Goal: Information Seeking & Learning: Check status

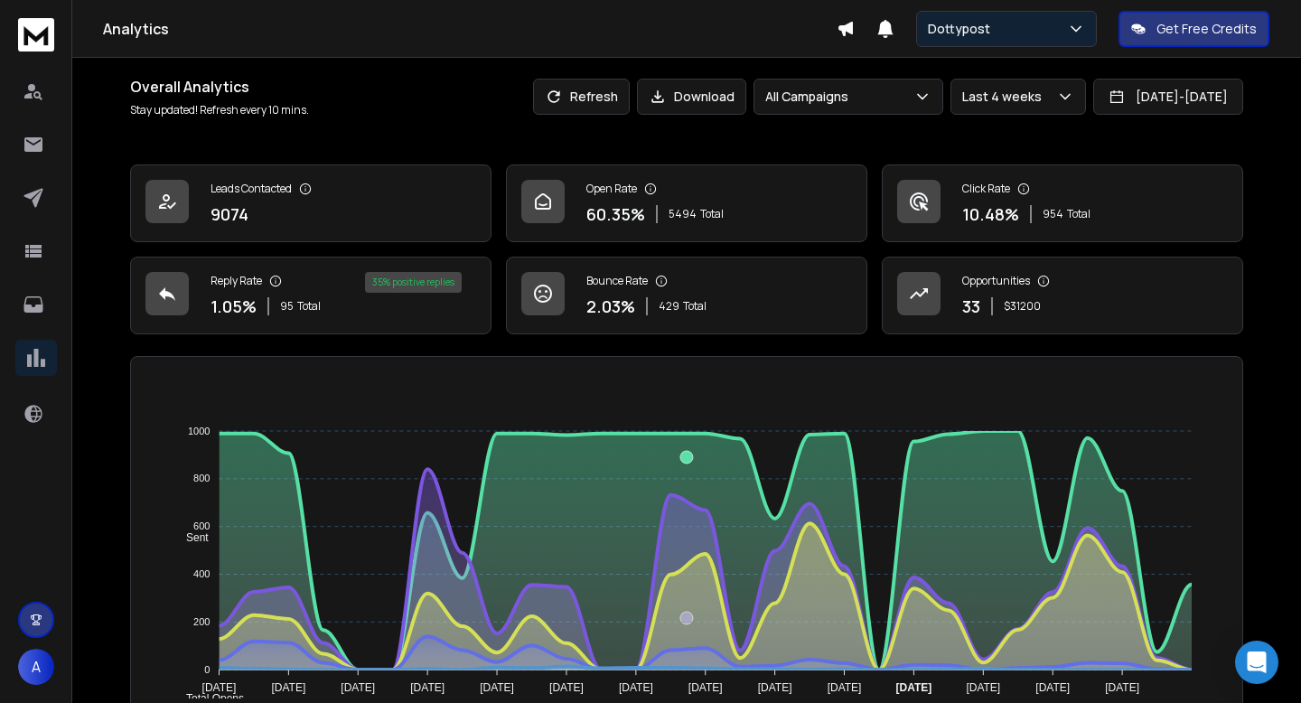
click at [991, 33] on p "Dottypost" at bounding box center [963, 29] width 70 height 18
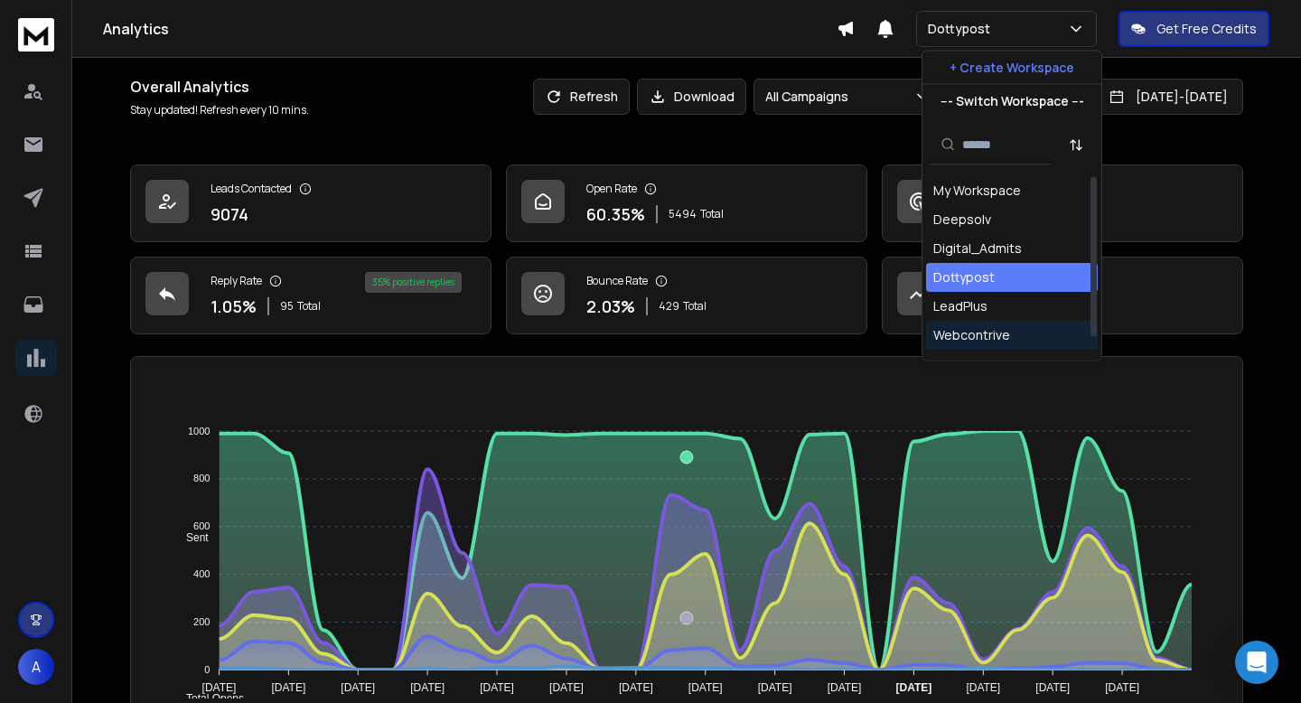
click at [971, 331] on div "Webcontrive" at bounding box center [972, 335] width 77 height 18
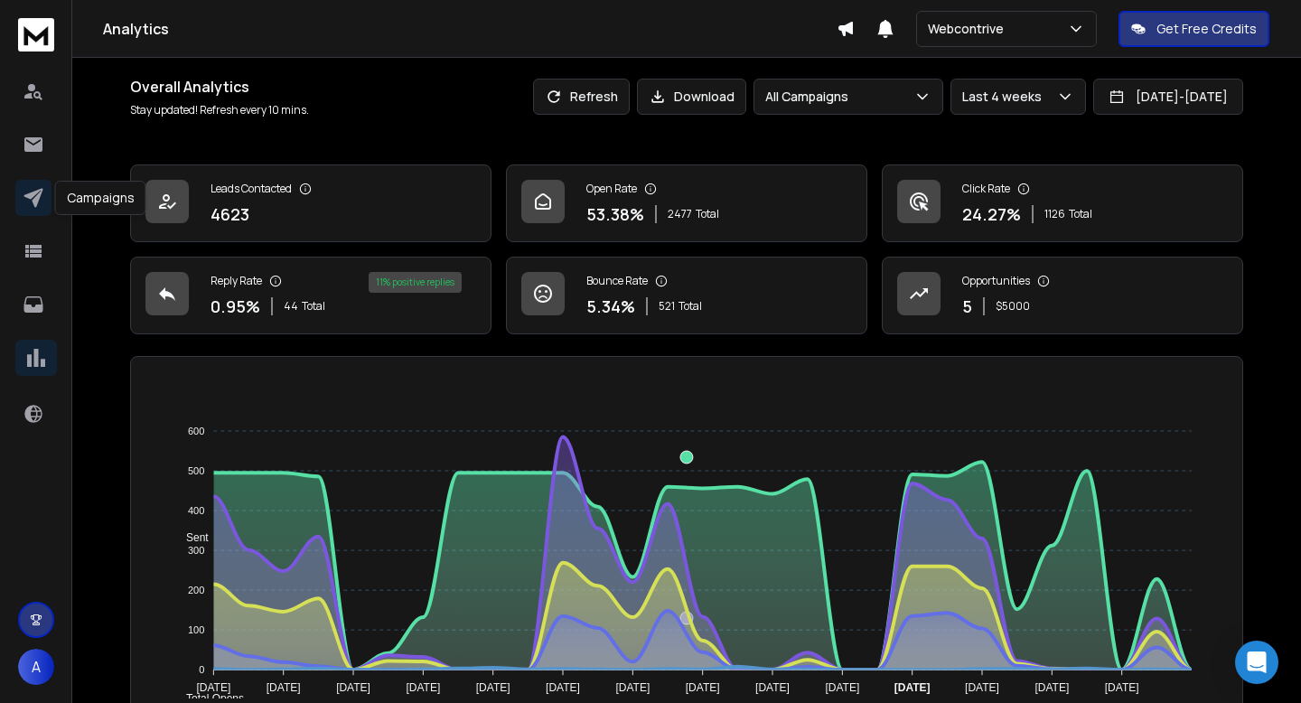
click at [38, 199] on icon at bounding box center [32, 197] width 19 height 19
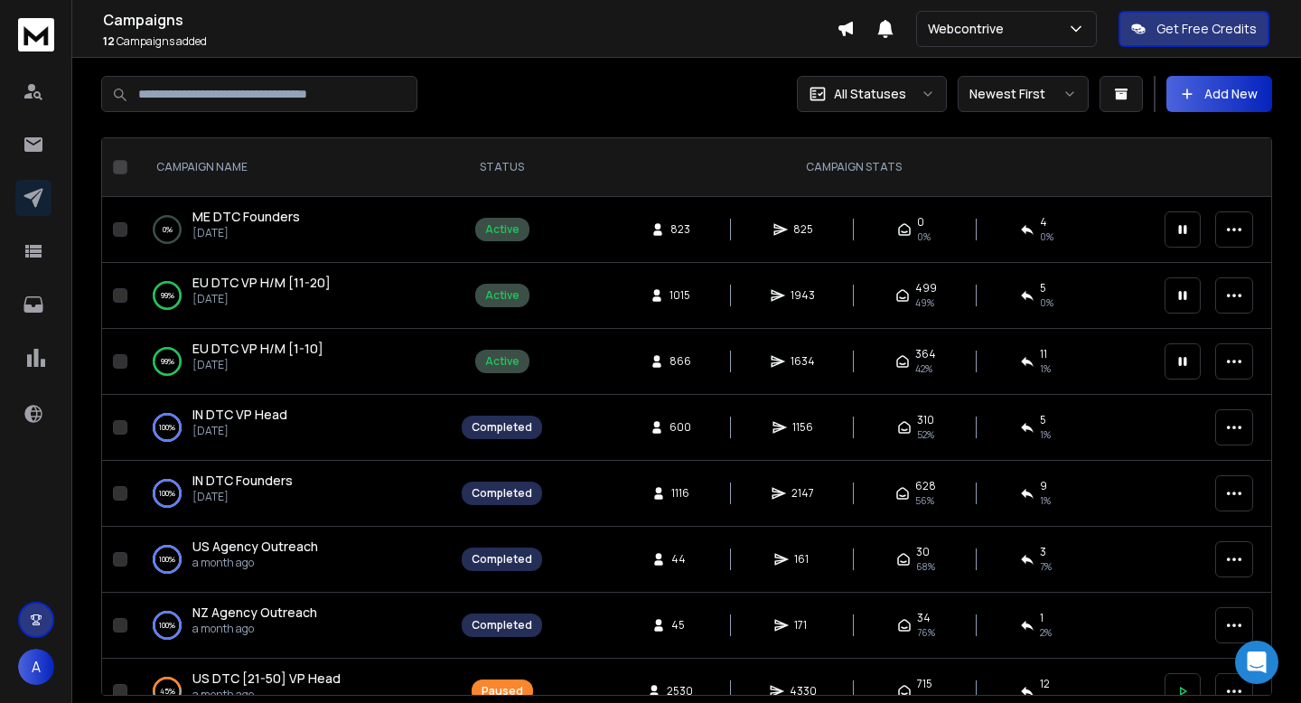
click at [502, 95] on div at bounding box center [394, 94] width 586 height 36
click at [970, 45] on button "Webcontrive" at bounding box center [1006, 29] width 181 height 36
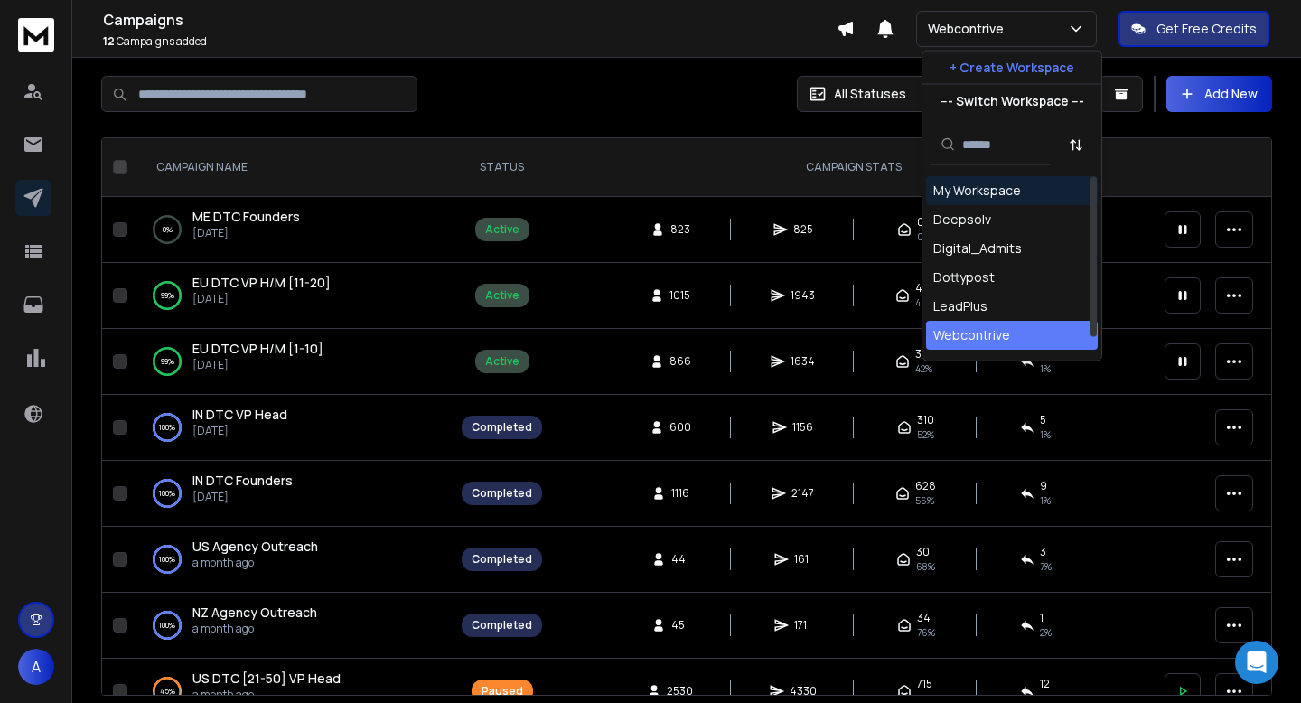
click at [982, 195] on div "My Workspace" at bounding box center [978, 191] width 88 height 18
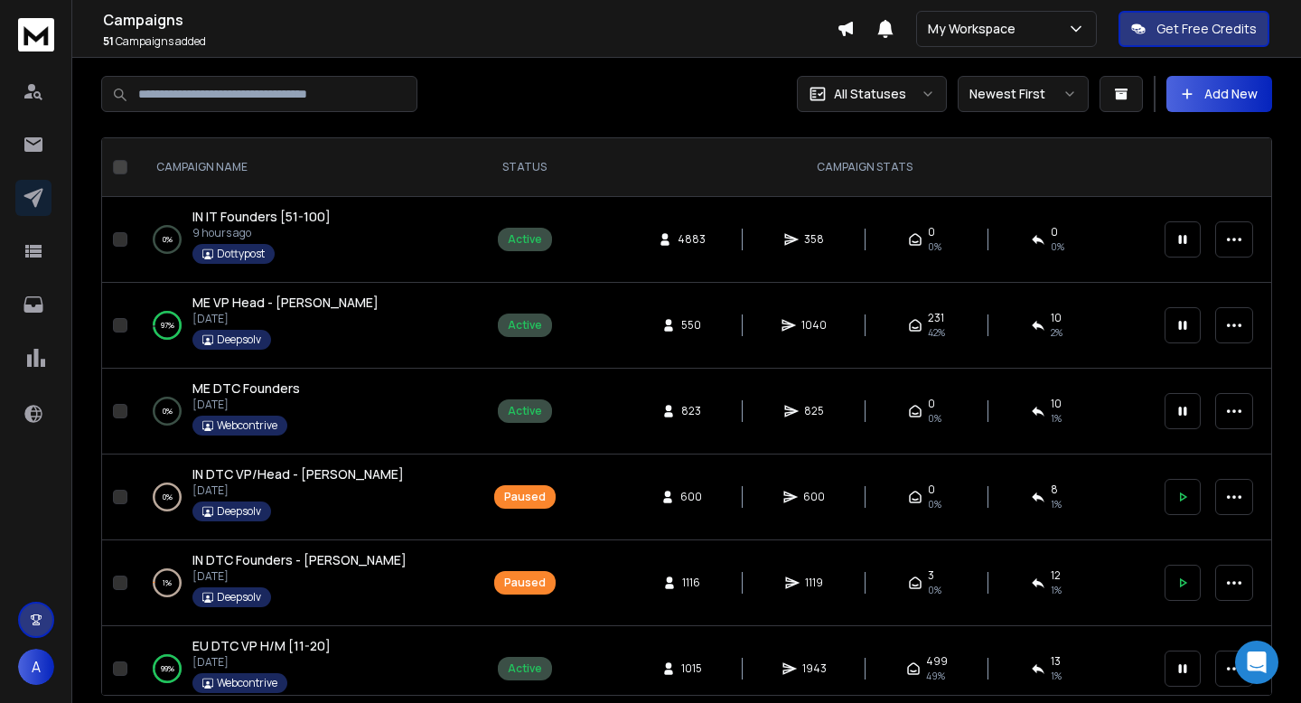
click at [613, 112] on div "Campaigns 51 Campaigns Added All Statuses Newest First Add New CAMPAIGN NAME ST…" at bounding box center [686, 427] width 1171 height 703
click at [39, 356] on icon at bounding box center [36, 357] width 27 height 27
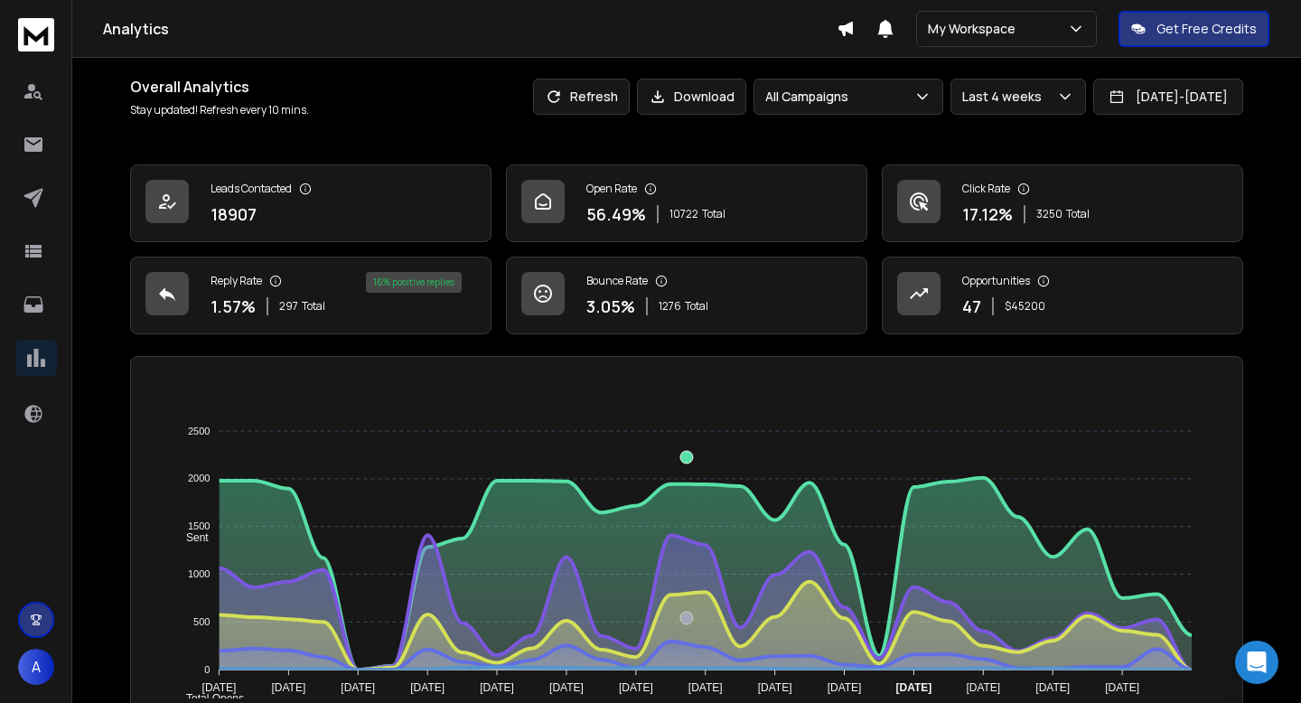
click at [1077, 344] on div "Leads Contacted 18907 Open Rate 56.49 % 10722 Total Click Rate 17.12 % 3250 Tot…" at bounding box center [686, 461] width 1113 height 595
click at [48, 359] on icon at bounding box center [36, 357] width 27 height 27
click at [39, 303] on icon at bounding box center [34, 305] width 22 height 22
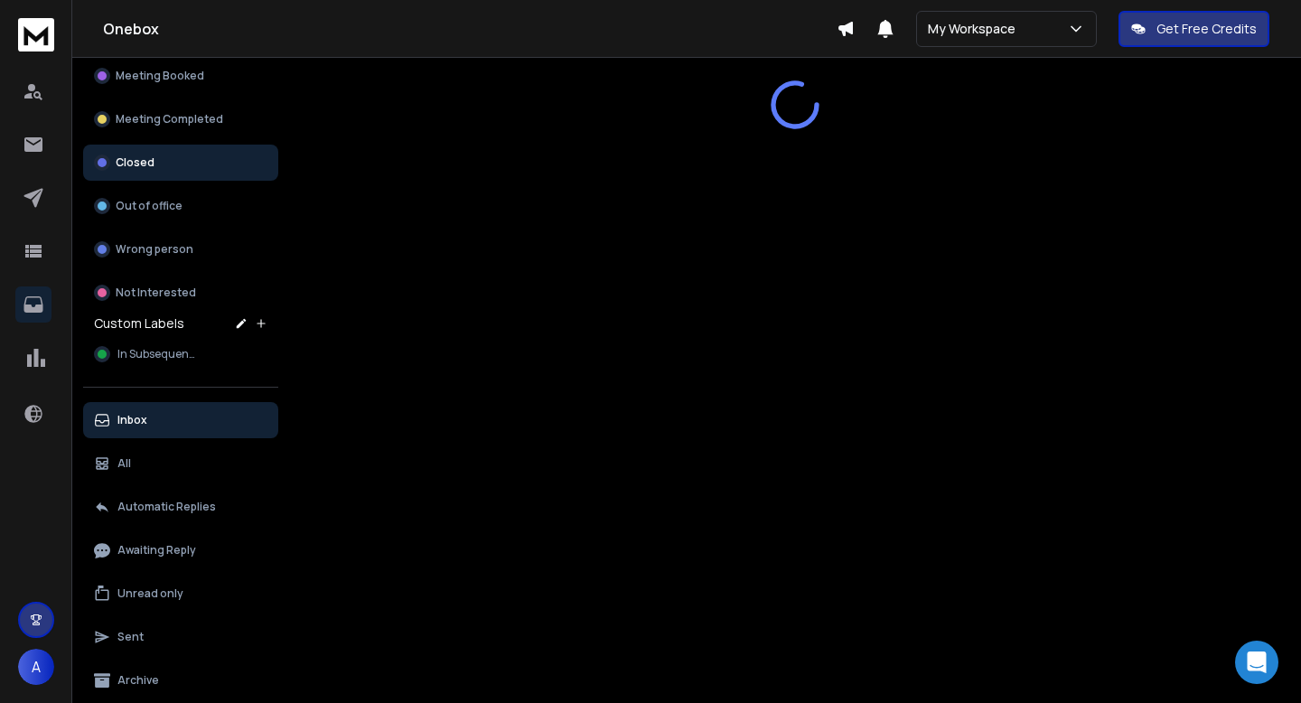
scroll to position [329, 0]
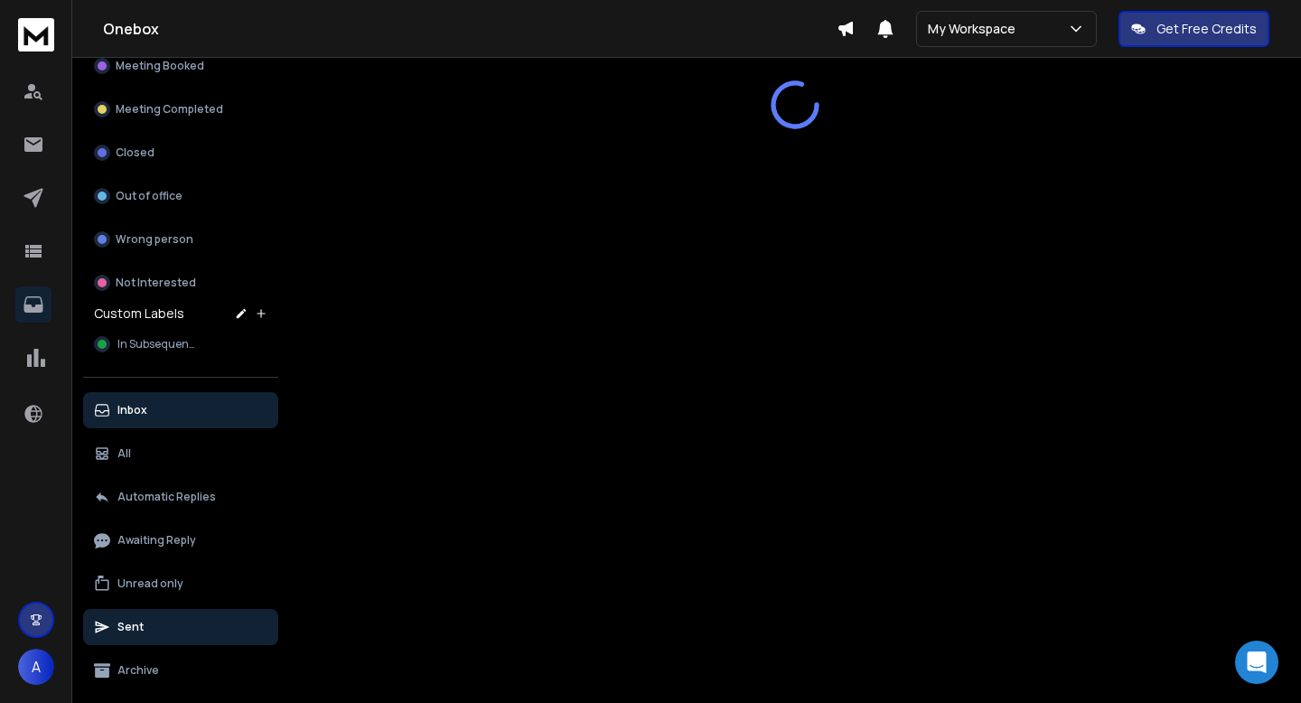
click at [136, 624] on button "Sent" at bounding box center [180, 627] width 195 height 36
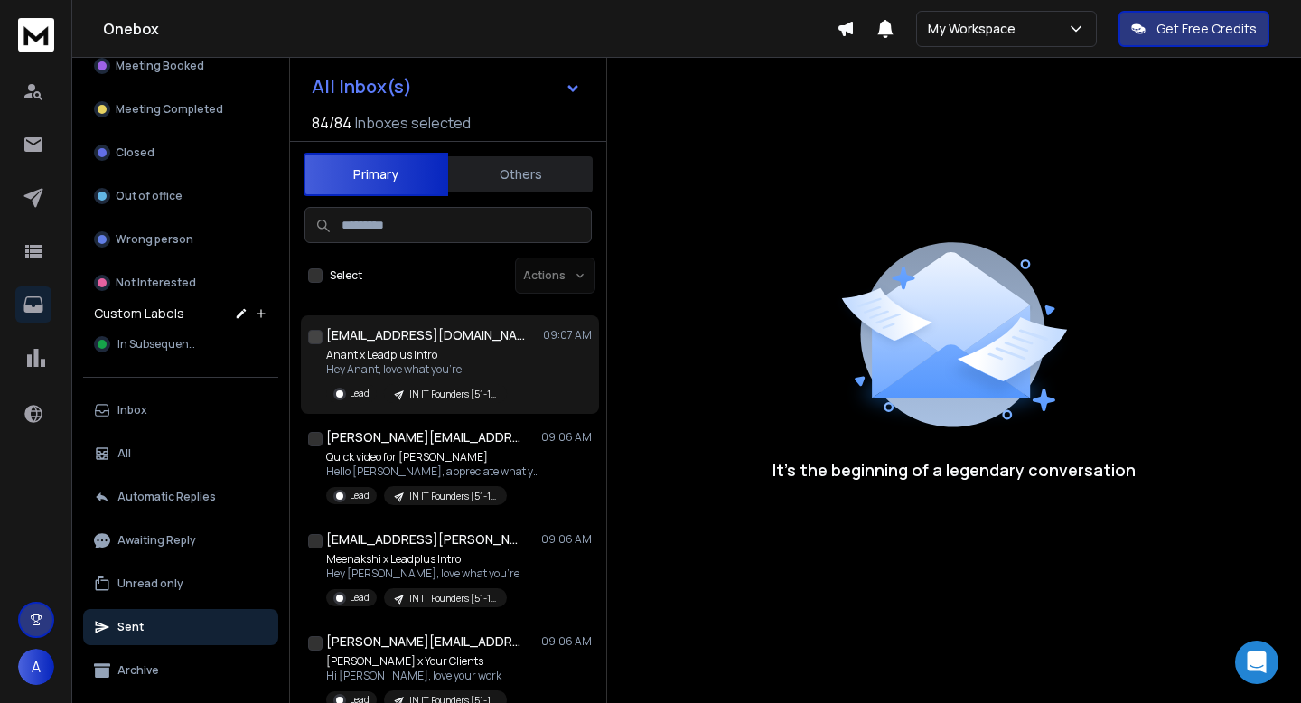
click at [512, 376] on div "Anant x Leadplus Intro Hey Anant, love what you're Lead IN IT Founders [51-100]" at bounding box center [459, 375] width 266 height 55
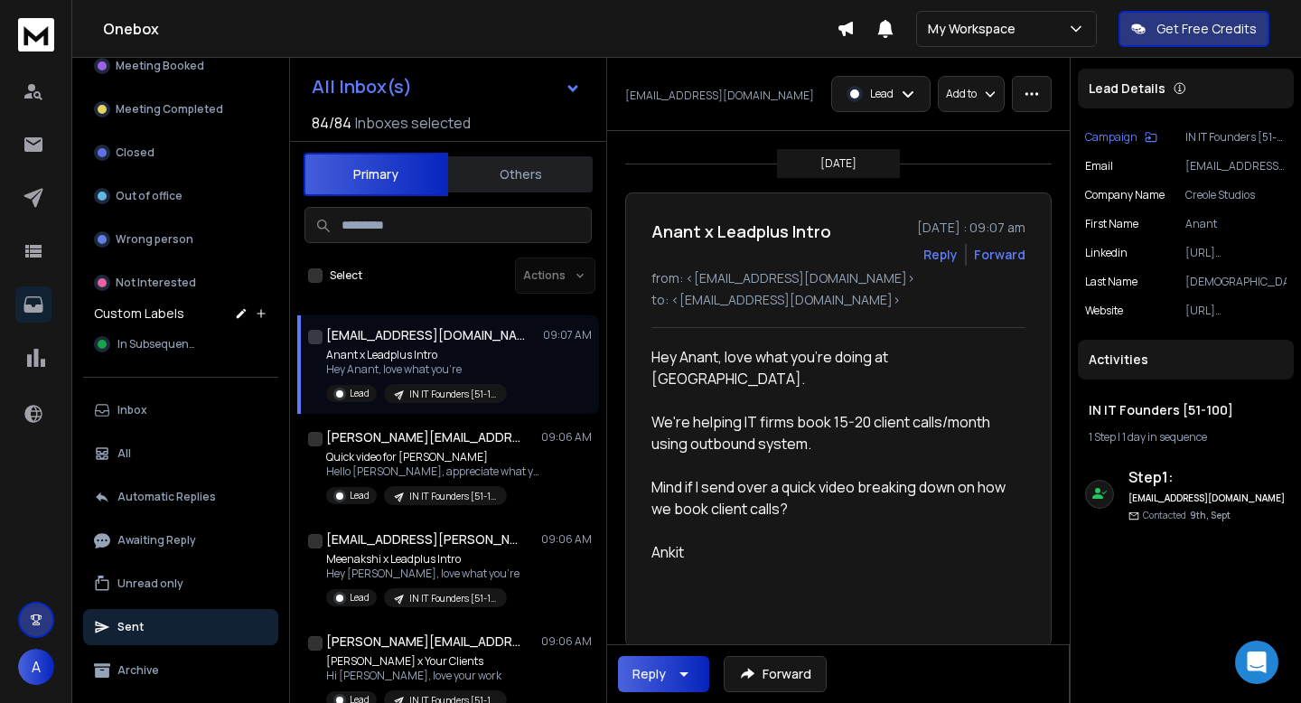
scroll to position [23, 0]
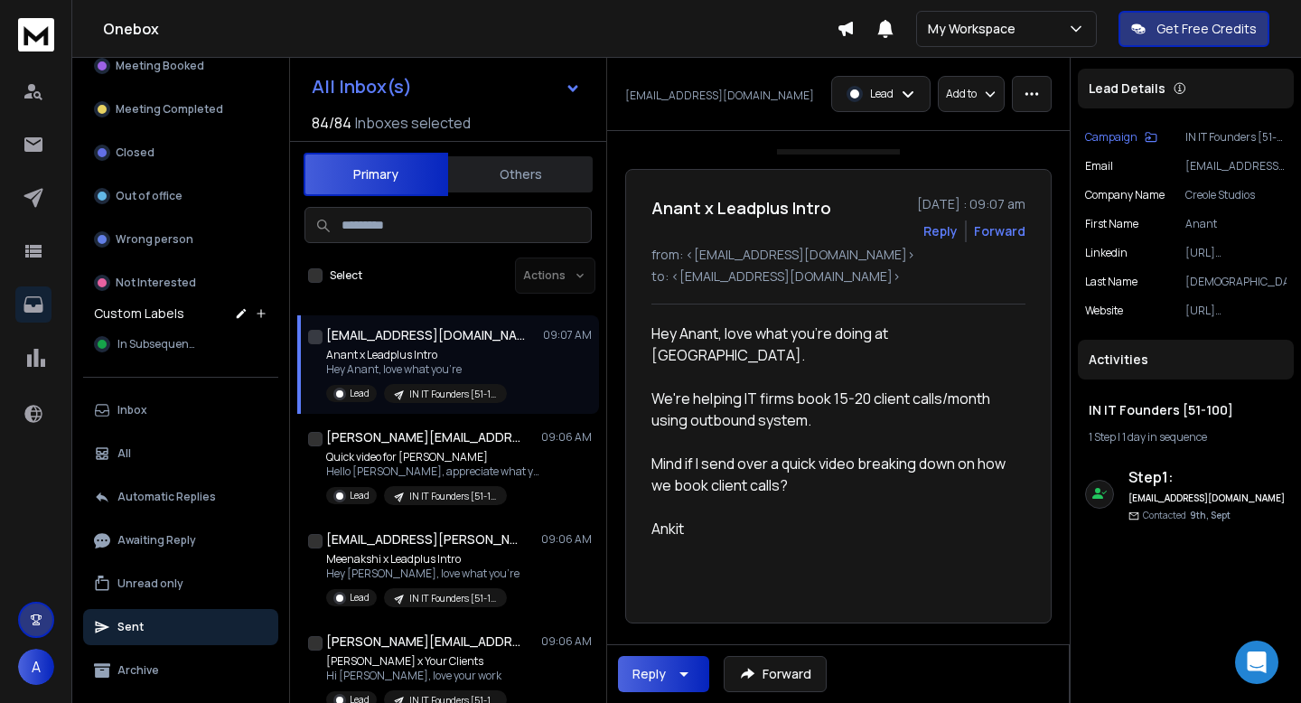
click at [1113, 139] on p "Campaign" at bounding box center [1111, 137] width 52 height 14
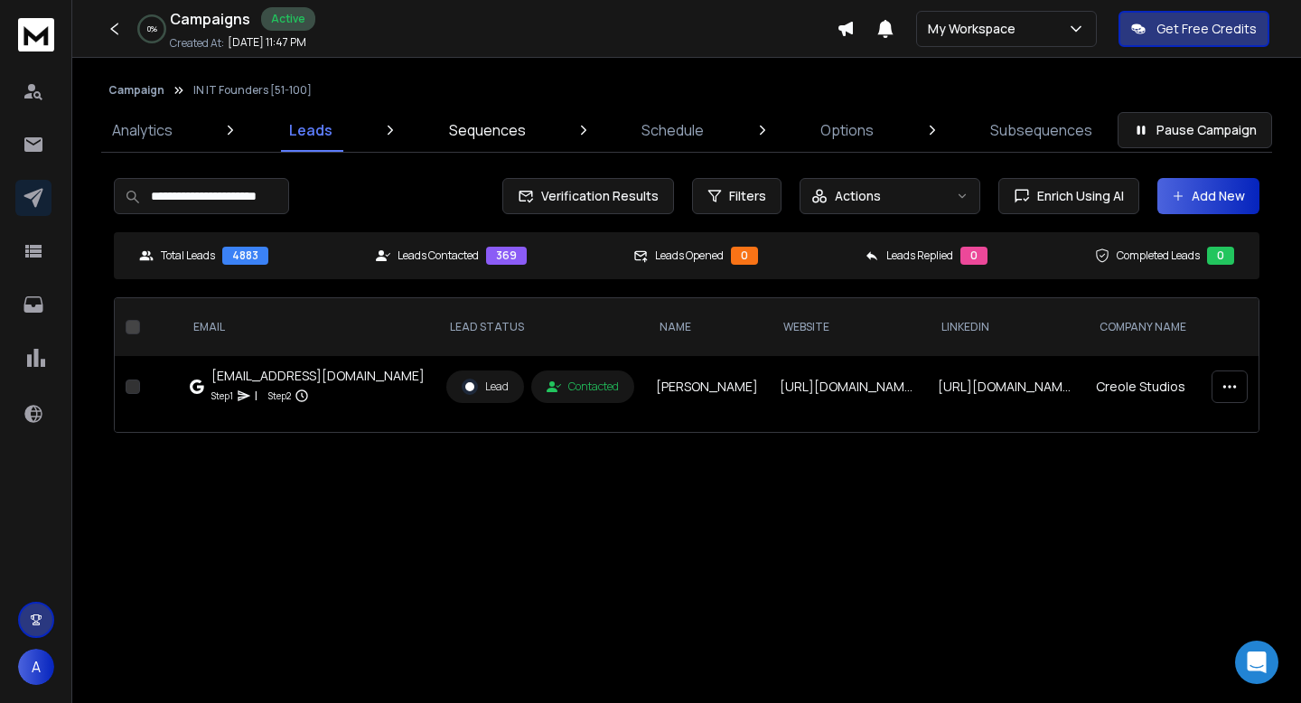
click at [482, 138] on p "Sequences" at bounding box center [487, 130] width 77 height 22
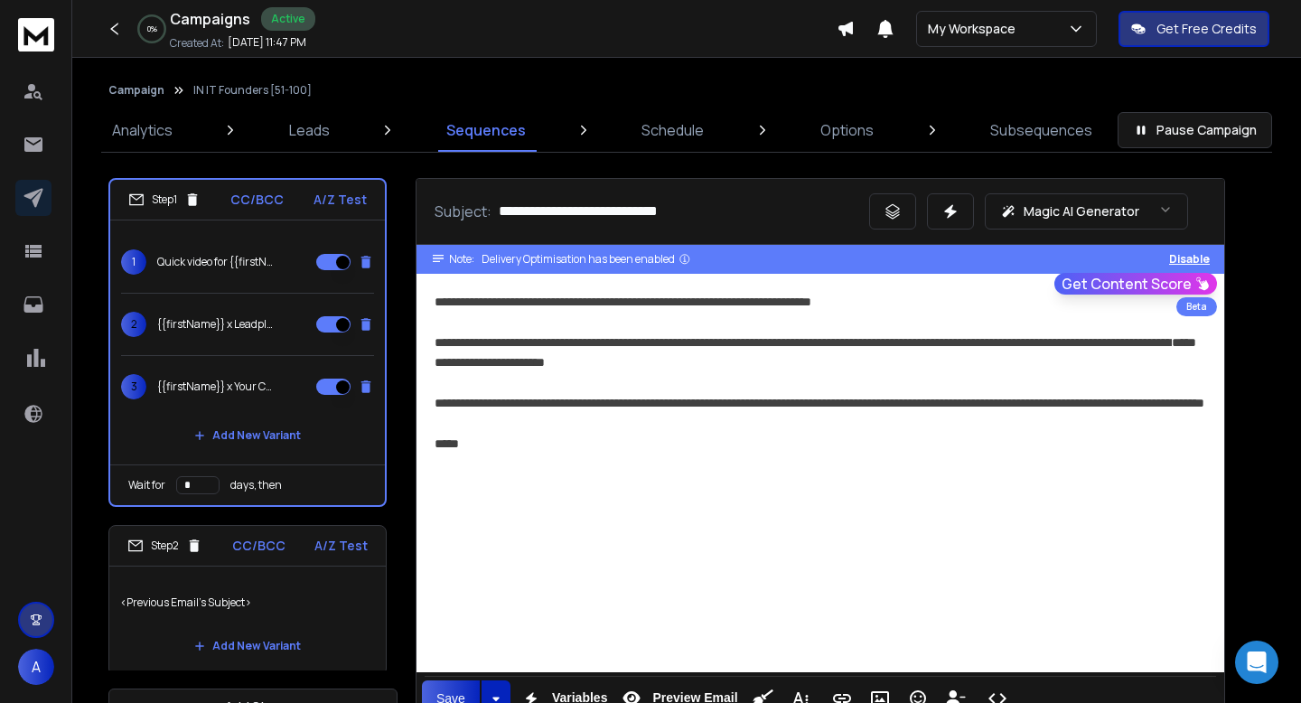
click at [220, 328] on p "{{firstName}} x Leadplus Intro" at bounding box center [215, 324] width 116 height 14
type input "**********"
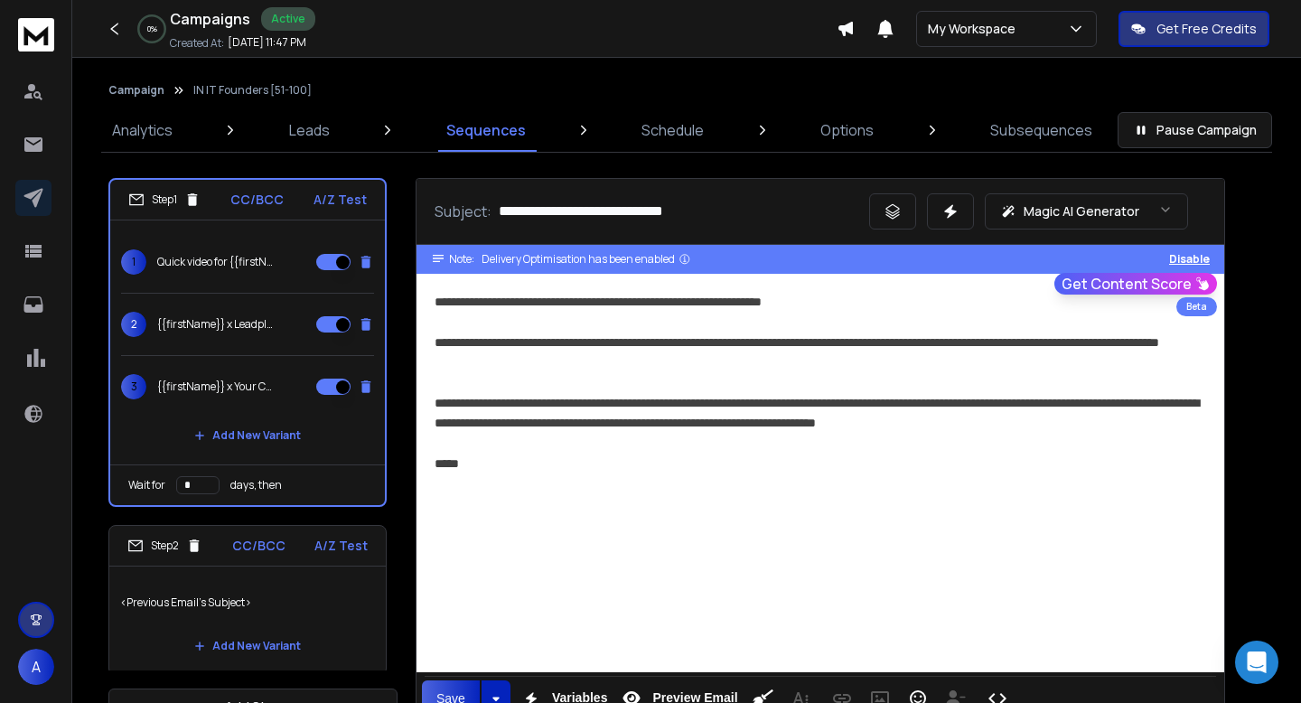
click at [1192, 406] on div "**********" at bounding box center [821, 413] width 772 height 41
click at [31, 308] on icon at bounding box center [32, 304] width 19 height 16
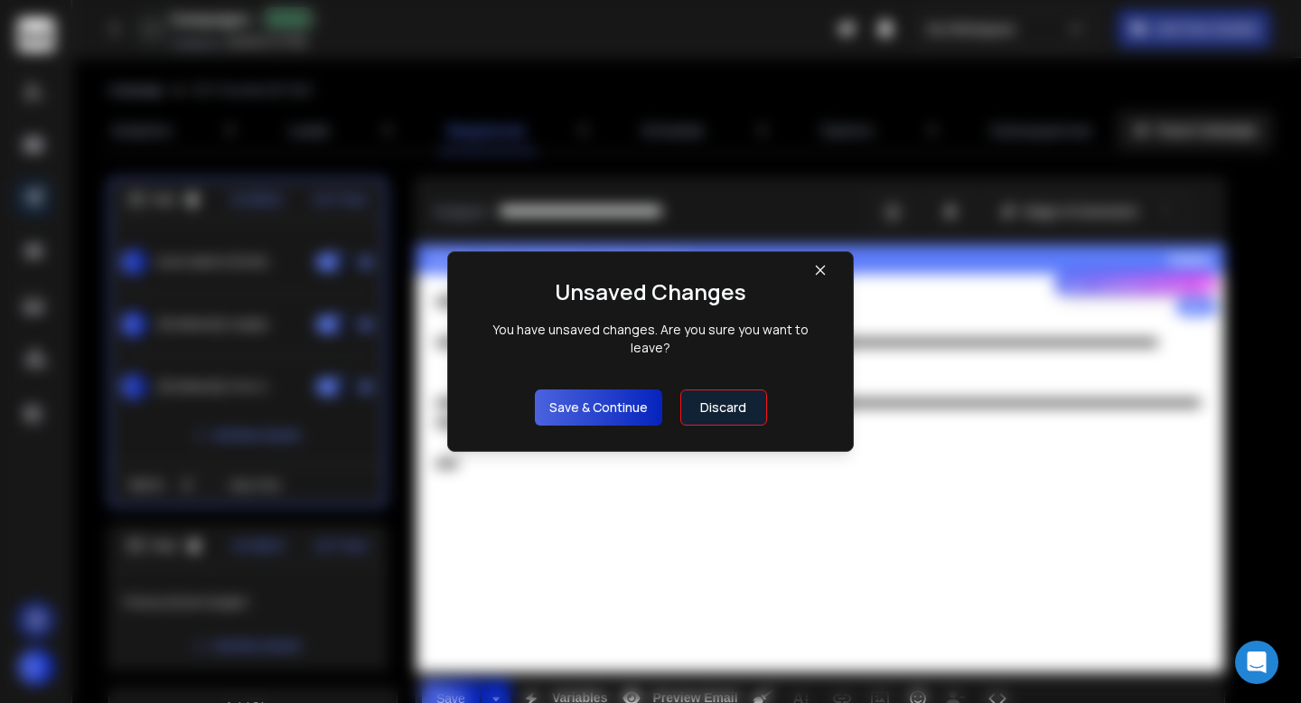
click at [819, 277] on icon at bounding box center [820, 270] width 14 height 14
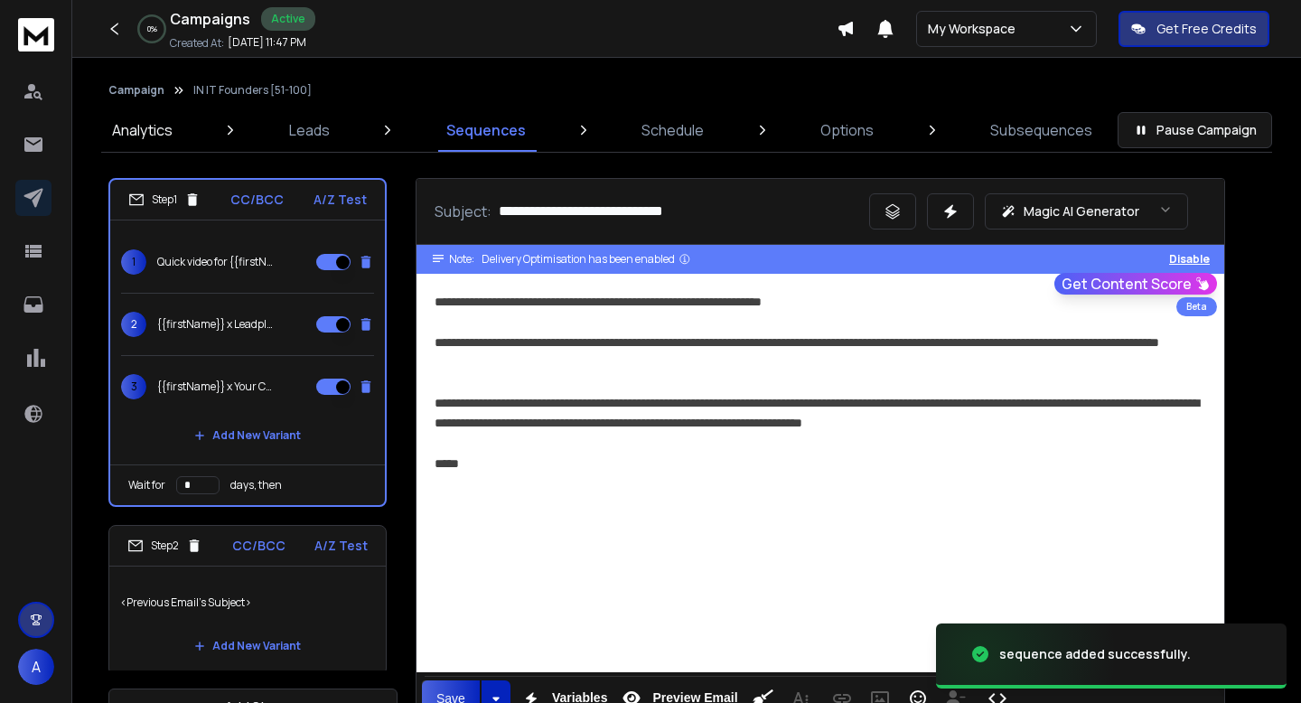
click at [124, 129] on p "Analytics" at bounding box center [142, 130] width 61 height 22
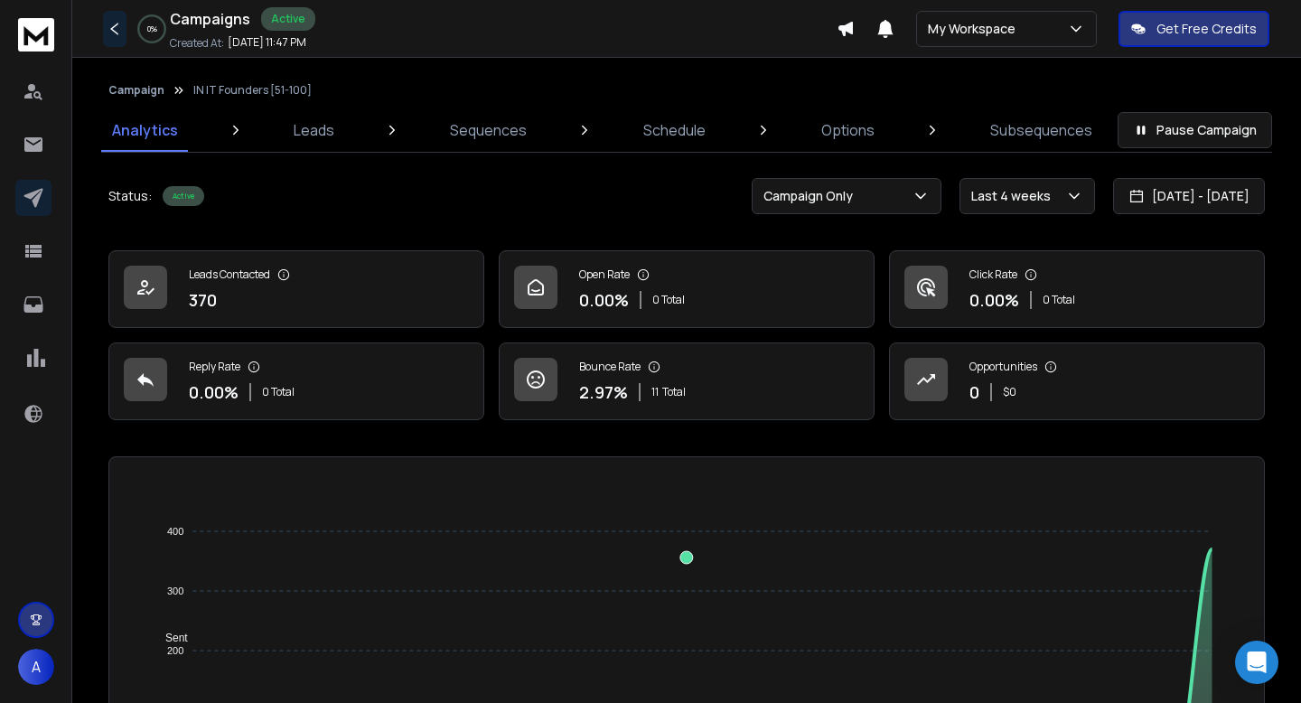
click at [113, 24] on icon at bounding box center [115, 29] width 16 height 16
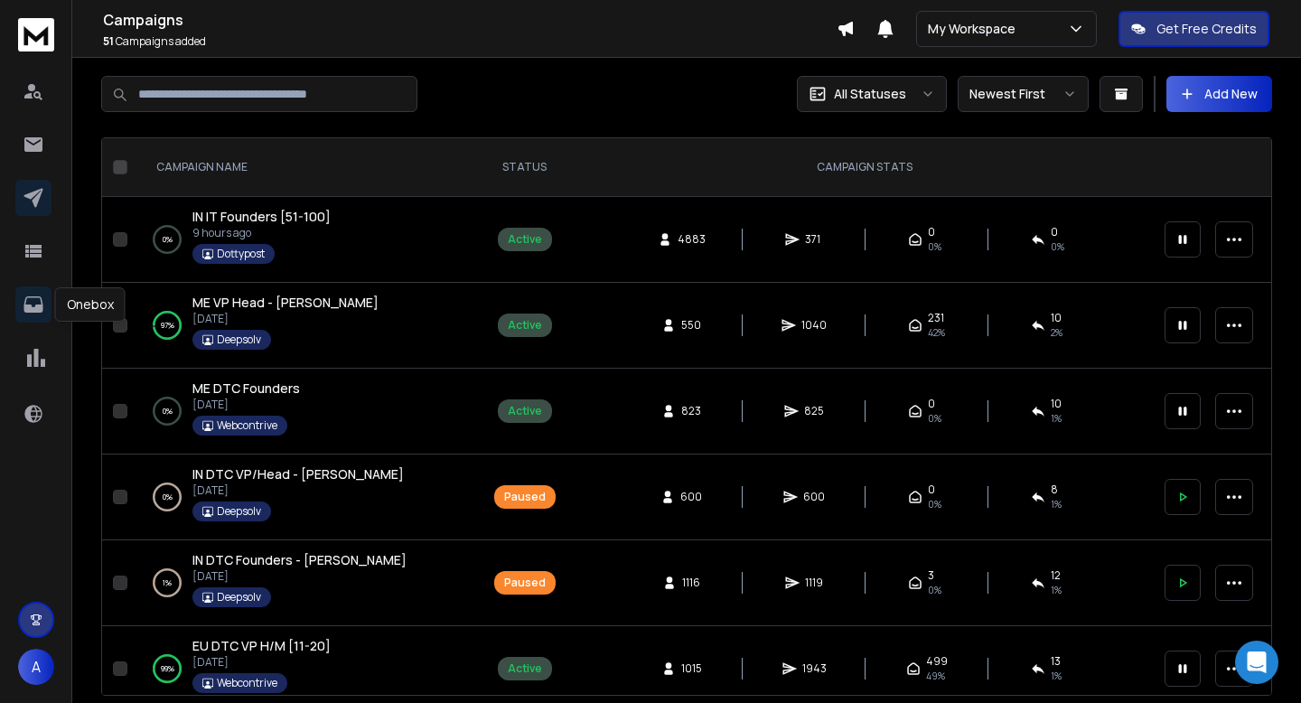
click at [35, 311] on icon at bounding box center [32, 304] width 19 height 16
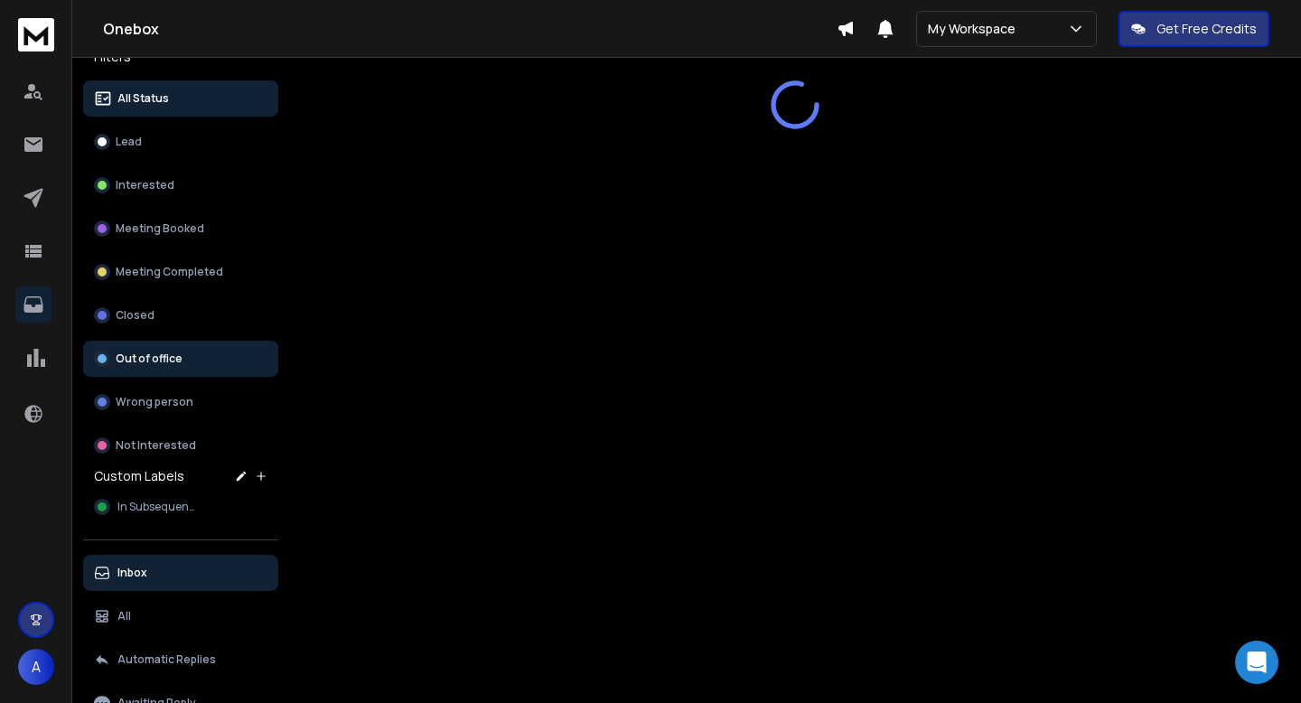
scroll to position [329, 0]
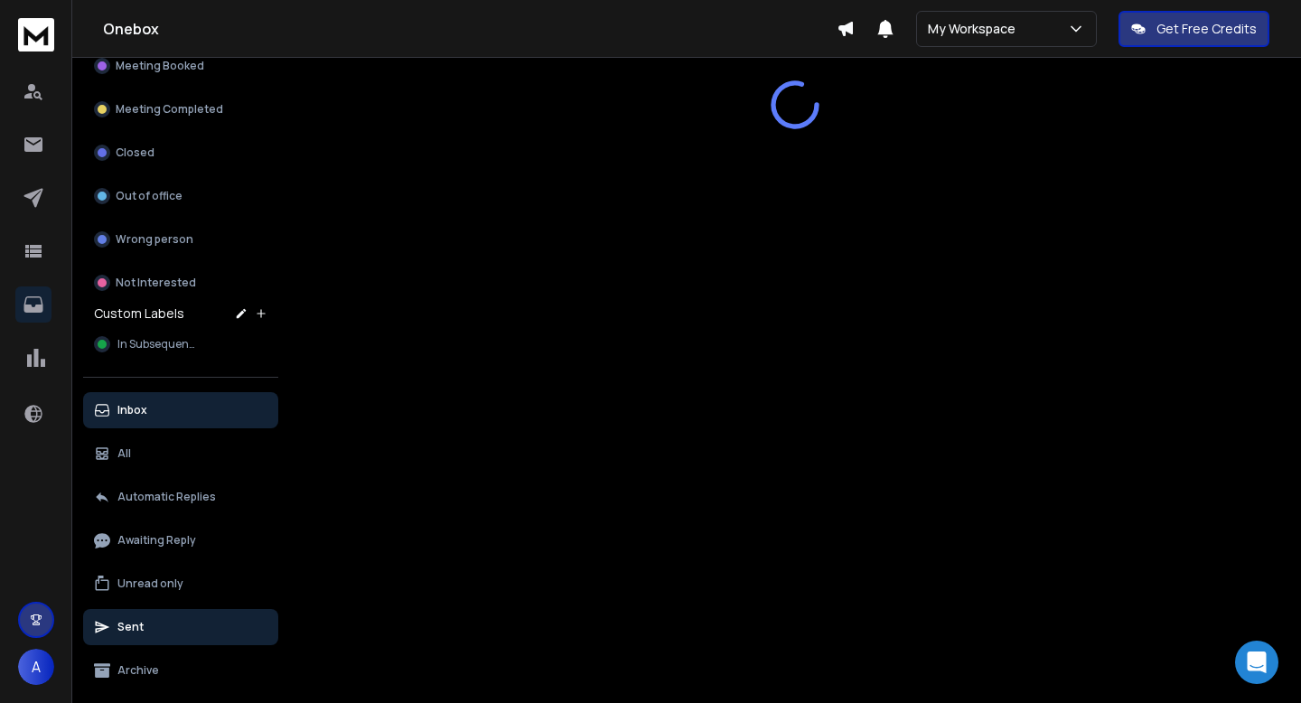
click at [133, 620] on p "Sent" at bounding box center [130, 627] width 26 height 14
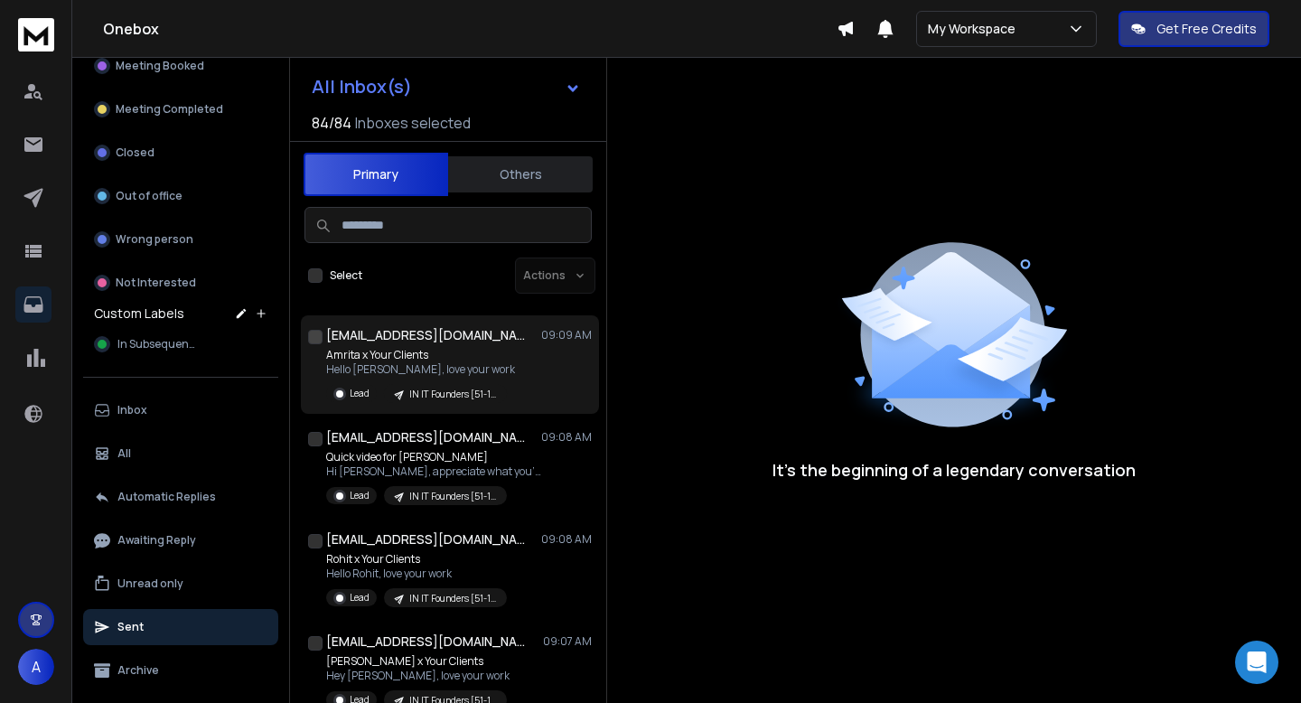
click at [468, 343] on div "amrita@gaia.in 09:09 AM" at bounding box center [459, 335] width 266 height 18
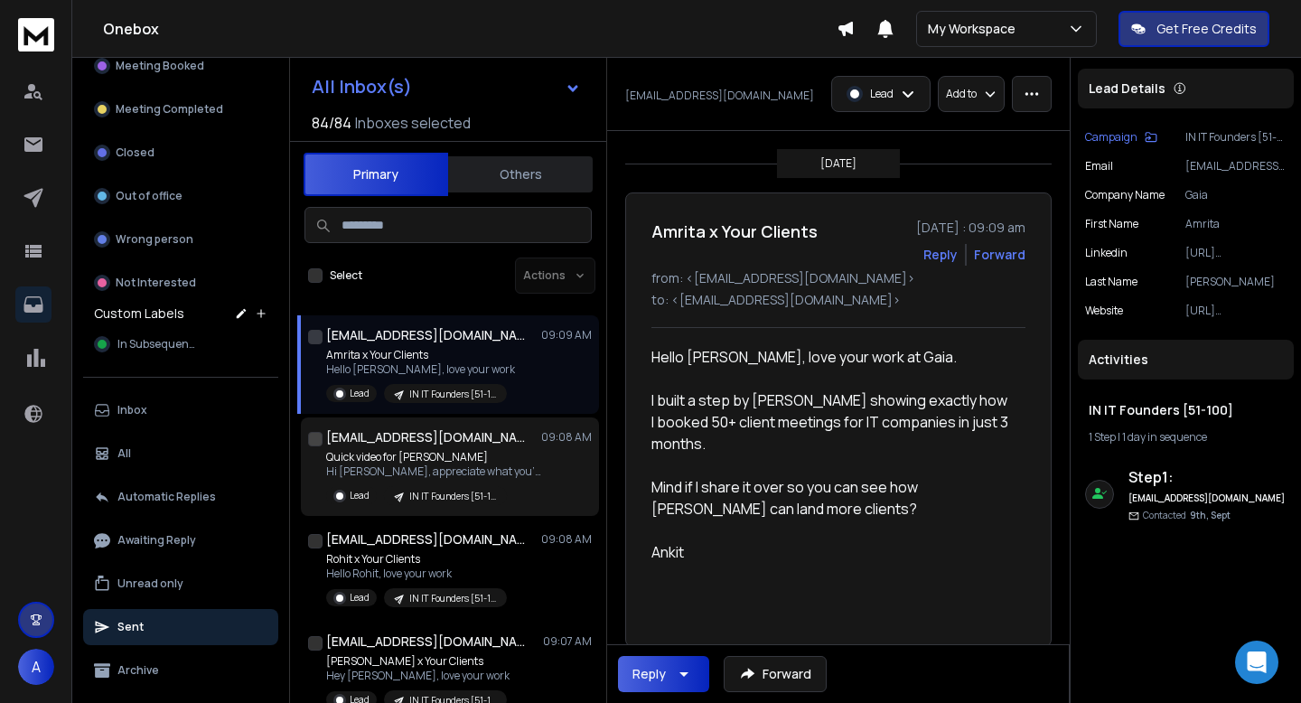
click at [488, 474] on p "Hi Girish, appreciate what you're" at bounding box center [434, 471] width 217 height 14
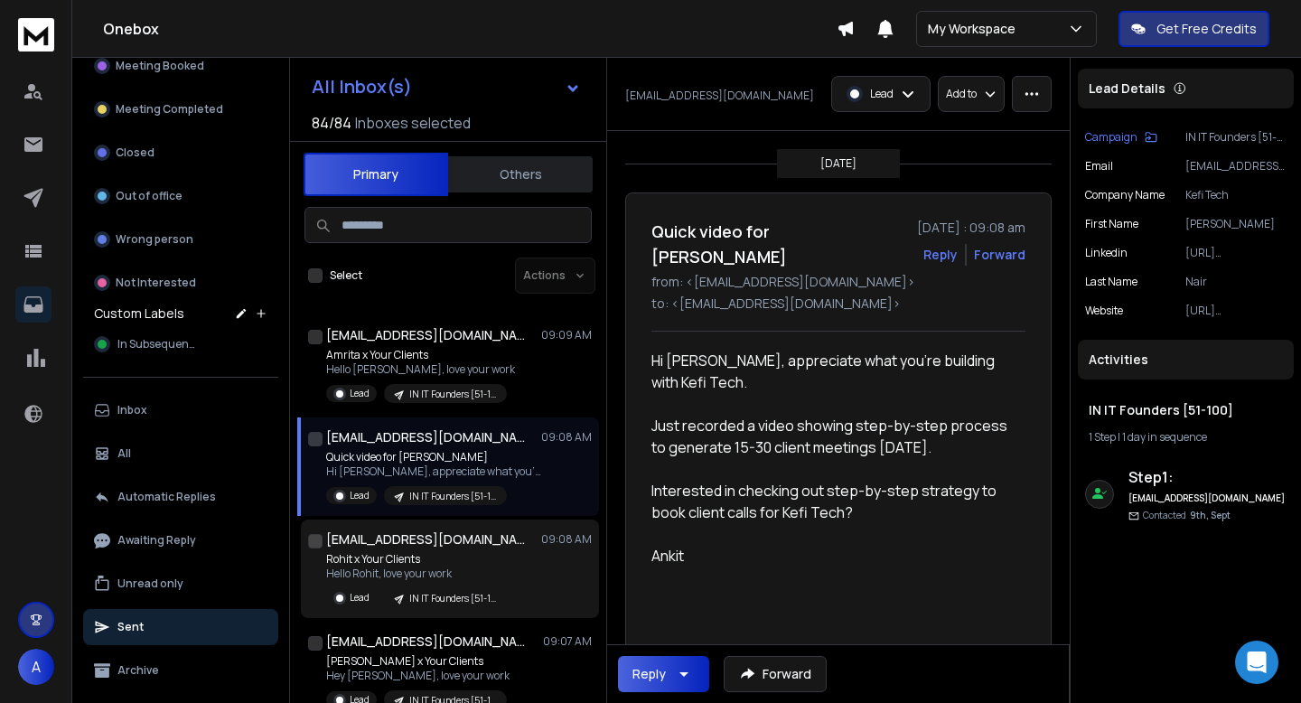
click at [488, 559] on p "Rohit x Your Clients" at bounding box center [416, 559] width 181 height 14
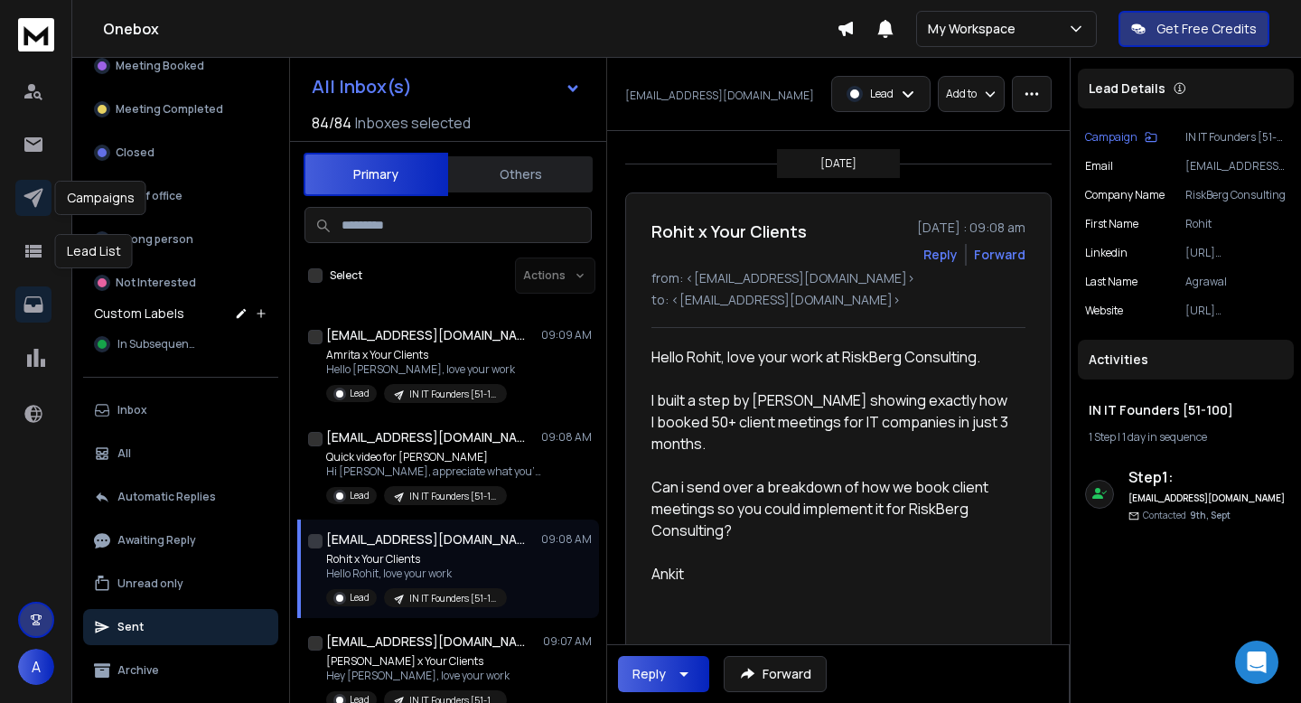
click at [33, 202] on icon at bounding box center [32, 197] width 19 height 19
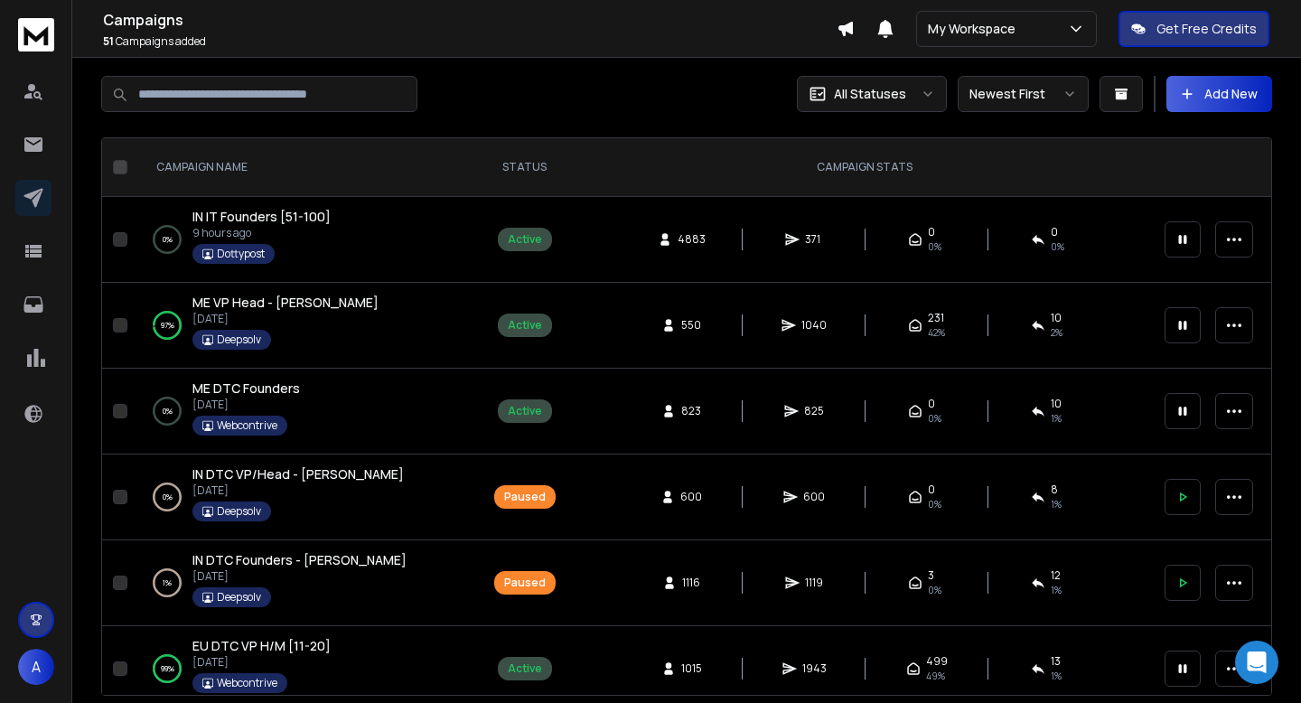
click at [303, 211] on span "IN IT Founders [51-100]" at bounding box center [261, 216] width 138 height 17
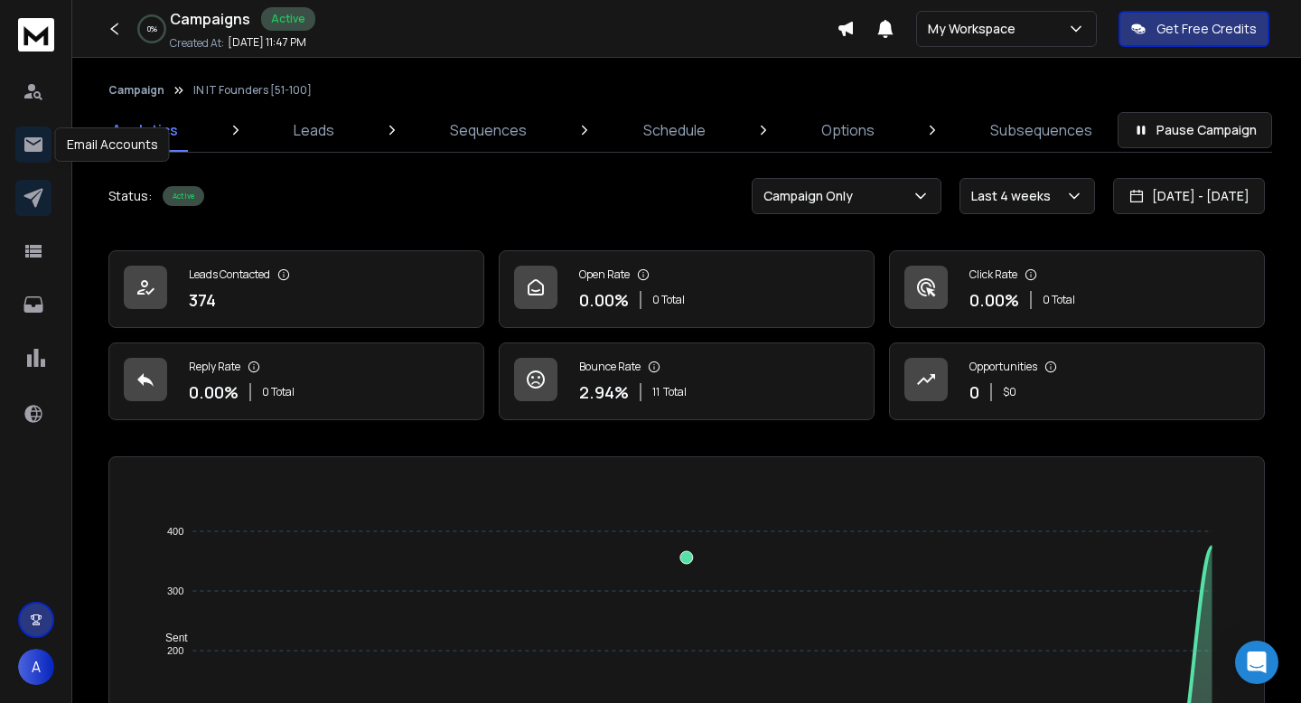
click at [34, 142] on icon at bounding box center [34, 145] width 22 height 22
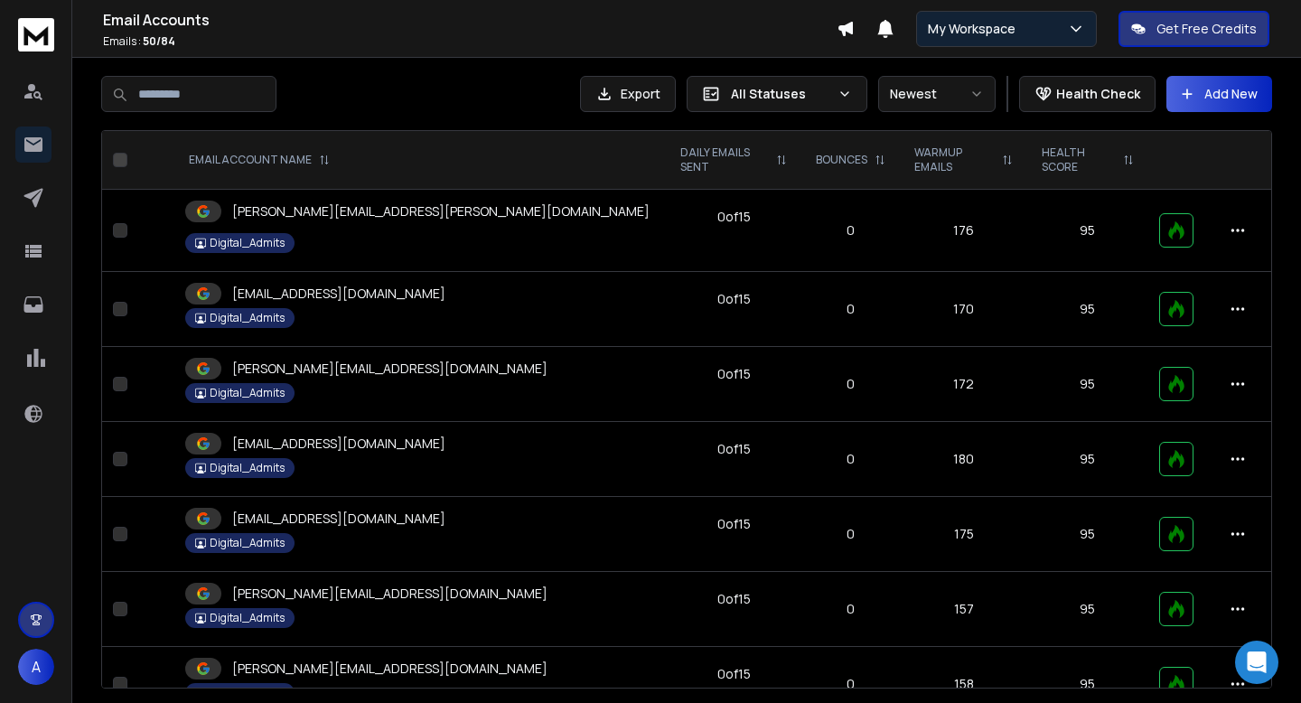
click at [987, 32] on p "My Workspace" at bounding box center [975, 29] width 95 height 18
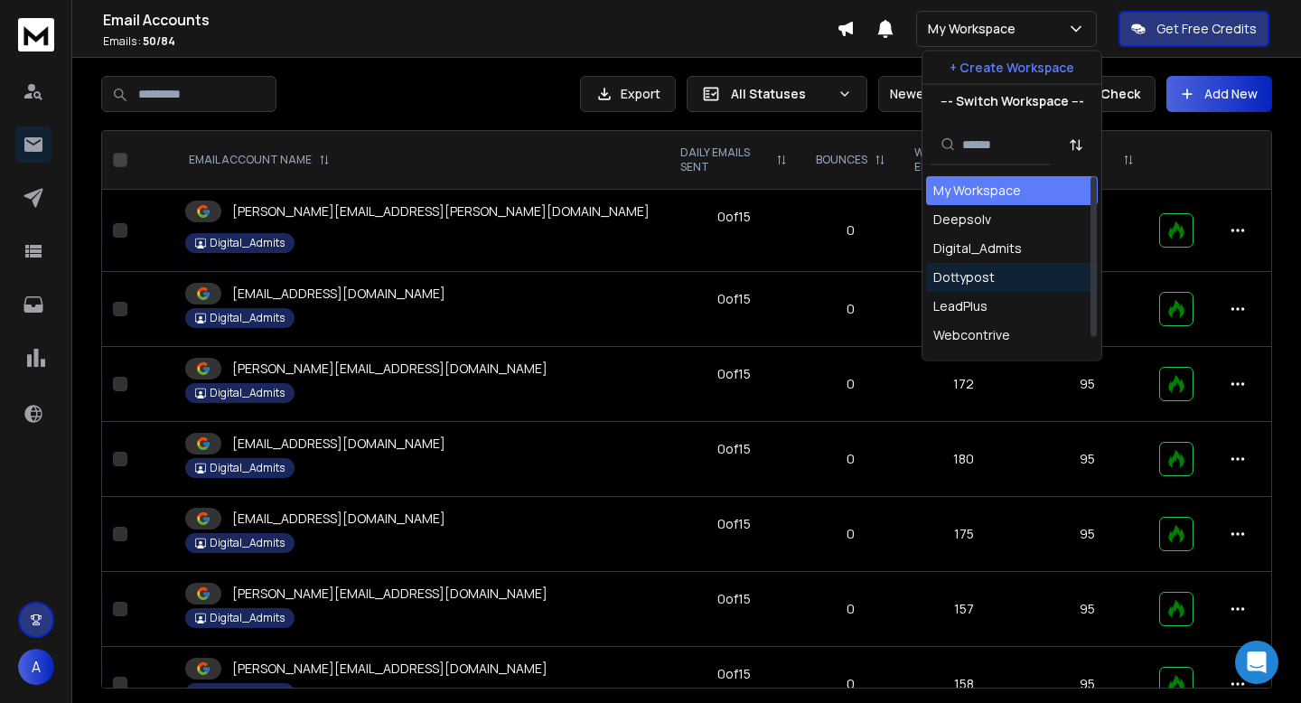
click at [948, 279] on div "Dottypost" at bounding box center [964, 277] width 61 height 18
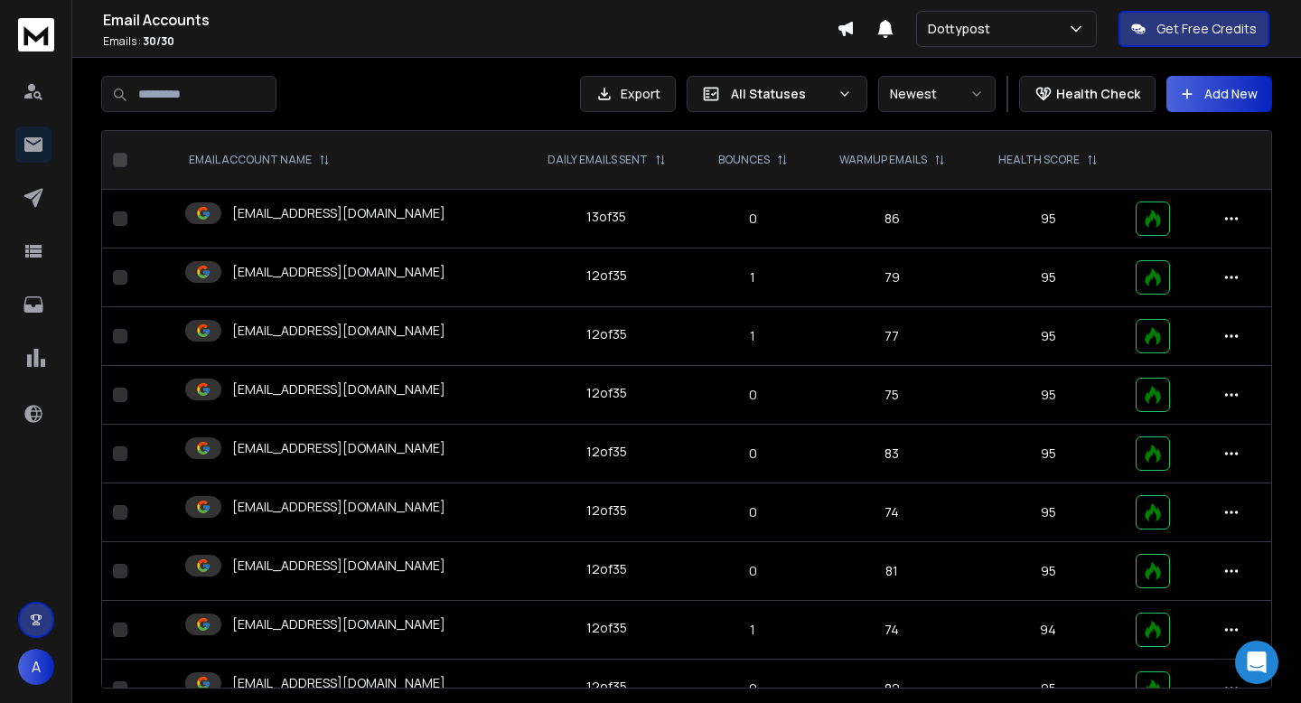
click at [441, 92] on div at bounding box center [335, 94] width 468 height 36
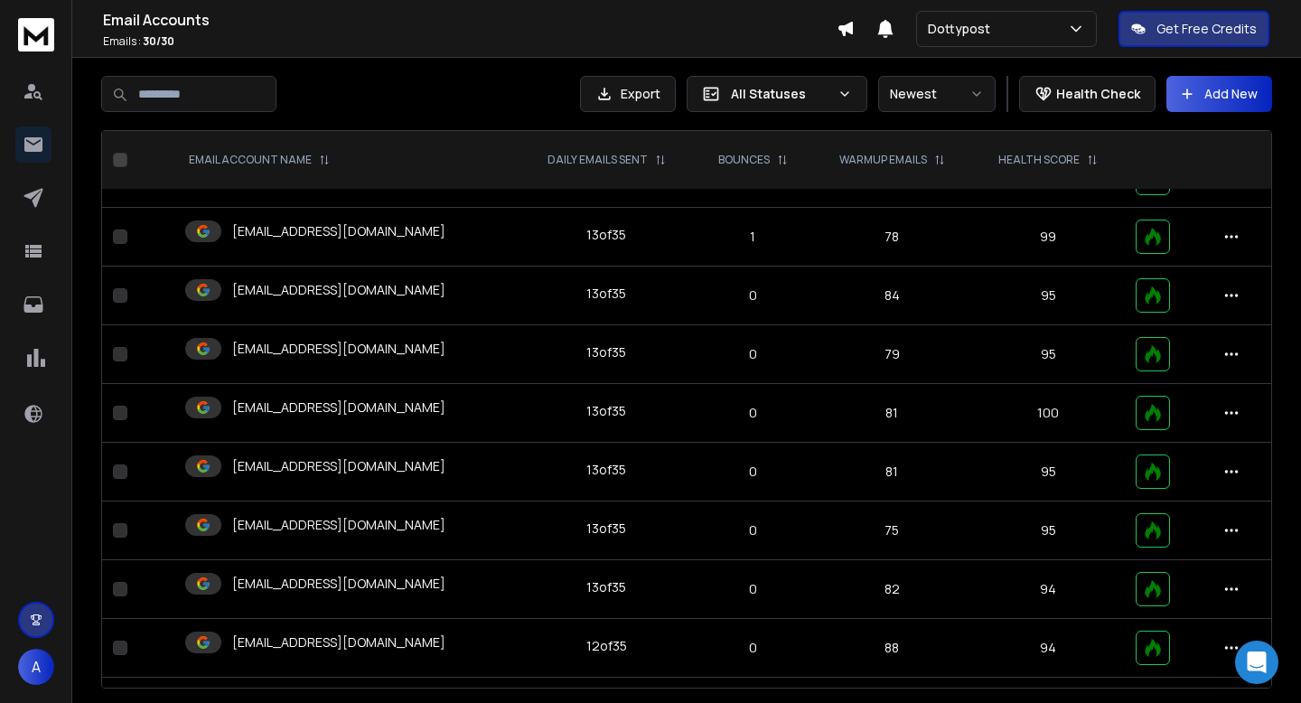
scroll to position [1278, 0]
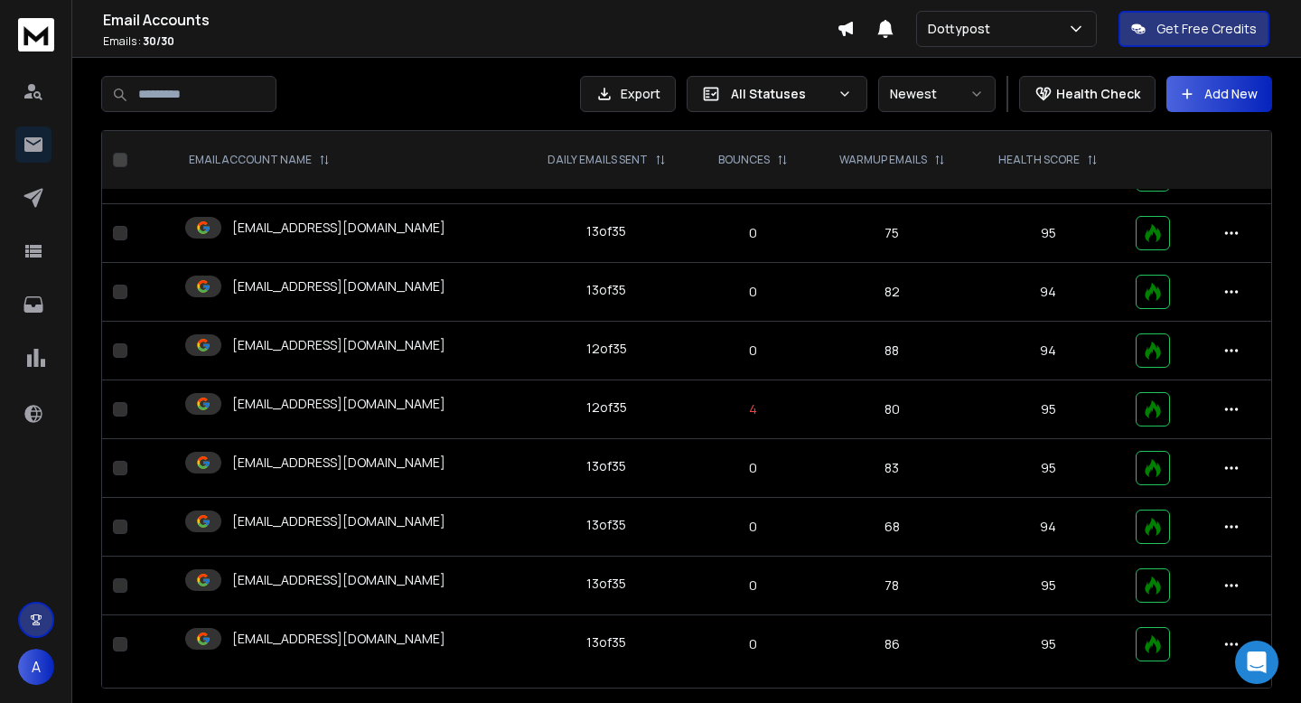
click at [737, 409] on p "4" at bounding box center [753, 409] width 96 height 18
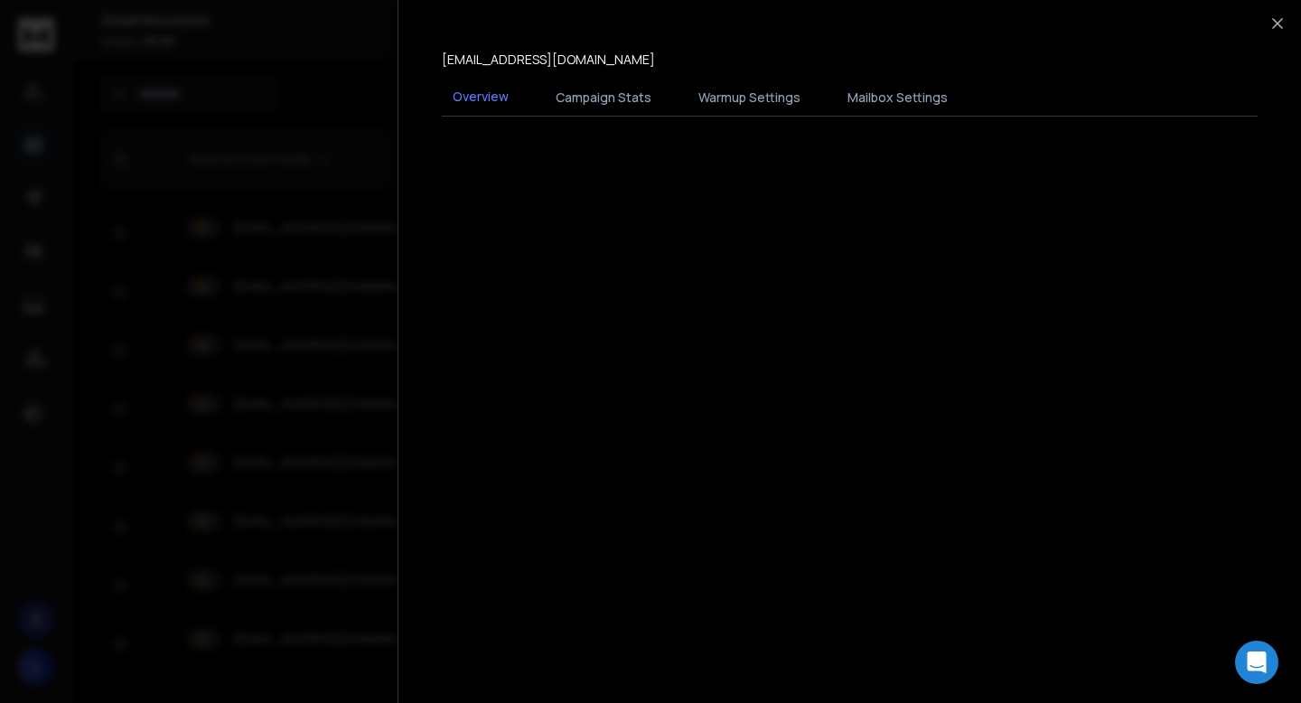
click at [737, 409] on div at bounding box center [650, 351] width 1301 height 703
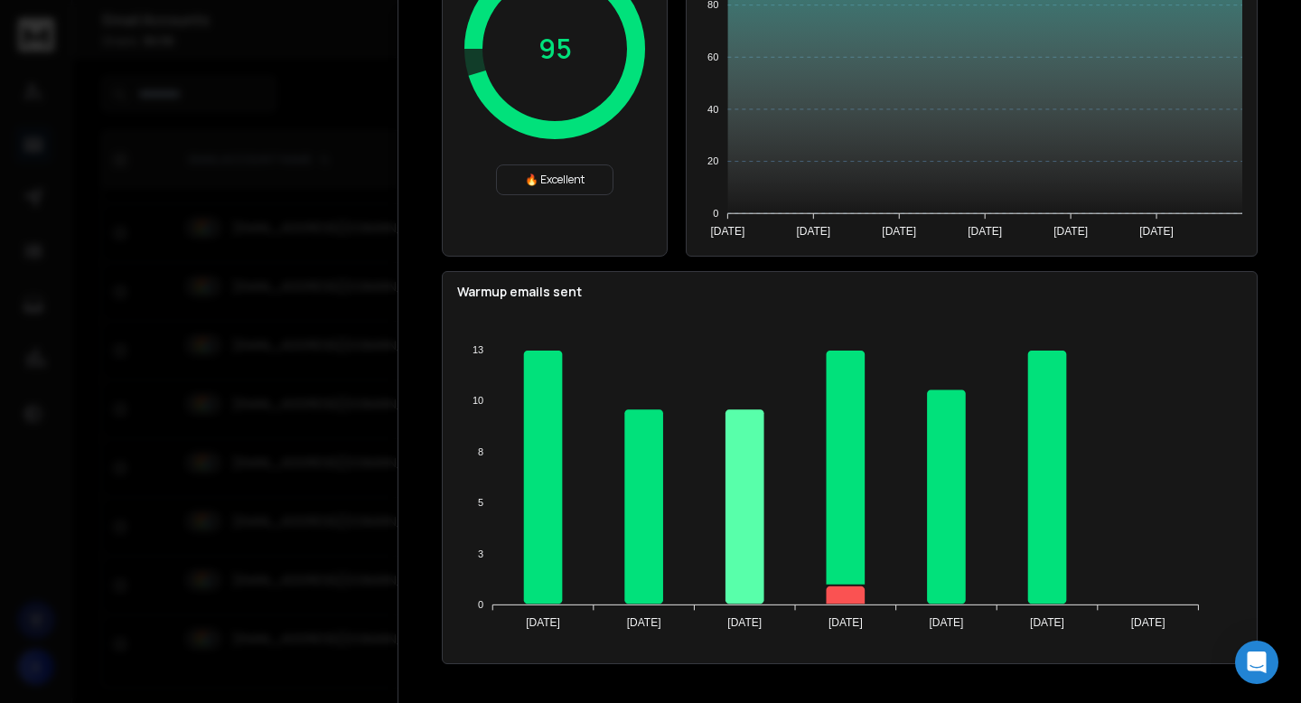
scroll to position [781, 0]
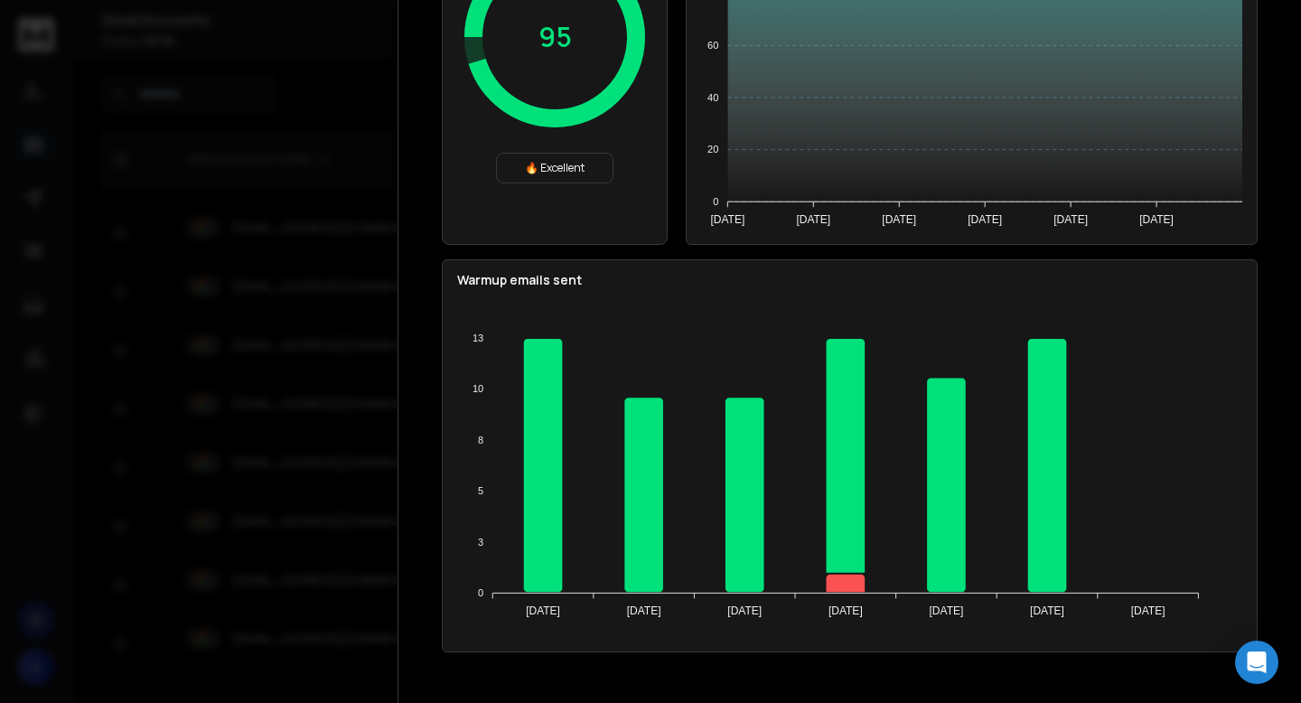
click at [233, 431] on div at bounding box center [650, 351] width 1301 height 703
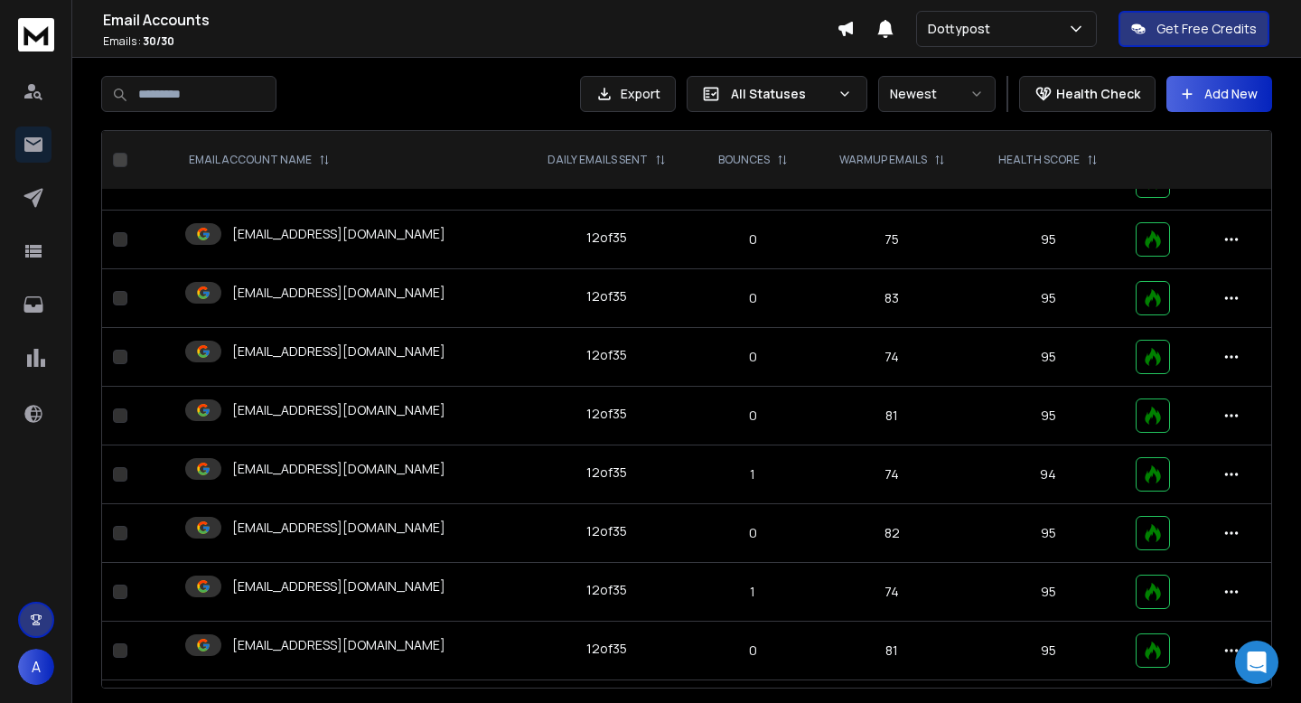
scroll to position [0, 0]
